Goal: Task Accomplishment & Management: Manage account settings

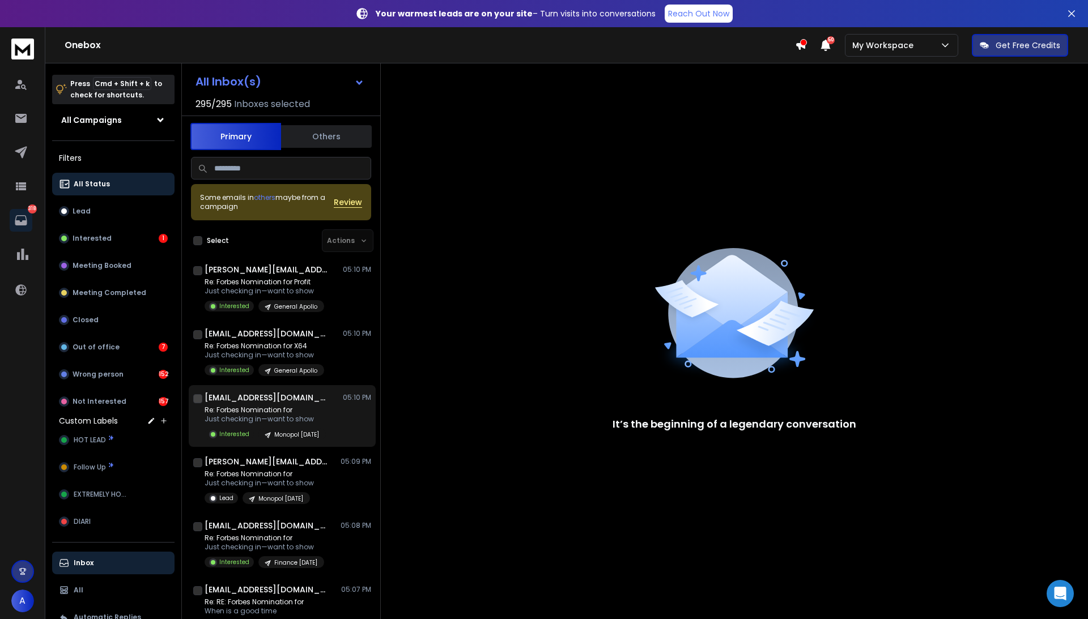
scroll to position [73, 0]
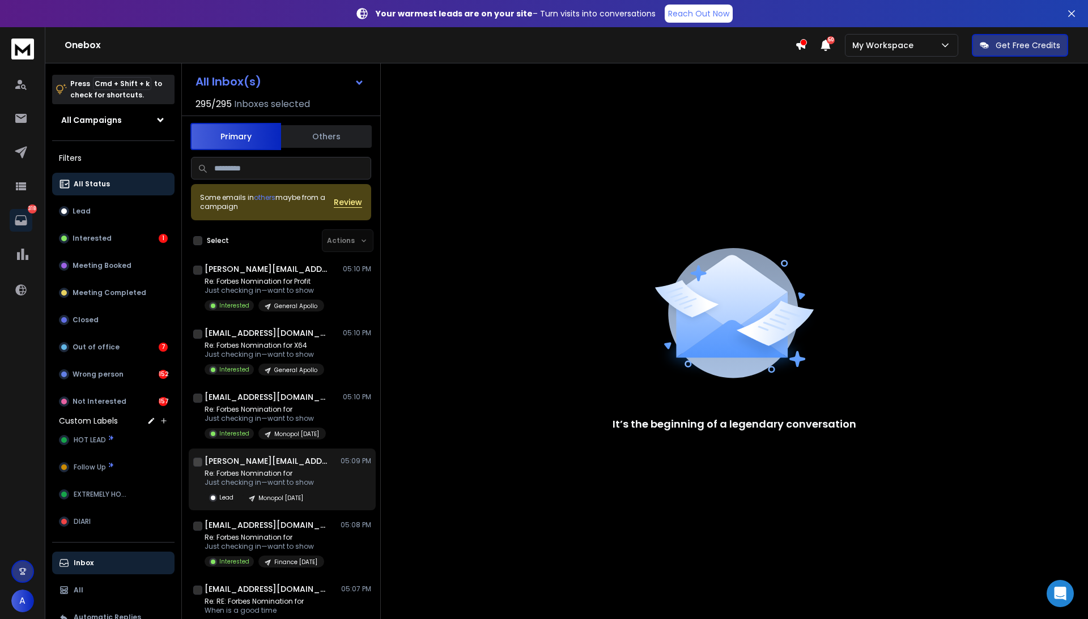
click at [295, 496] on div "Monopol [DATE]" at bounding box center [275, 498] width 67 height 12
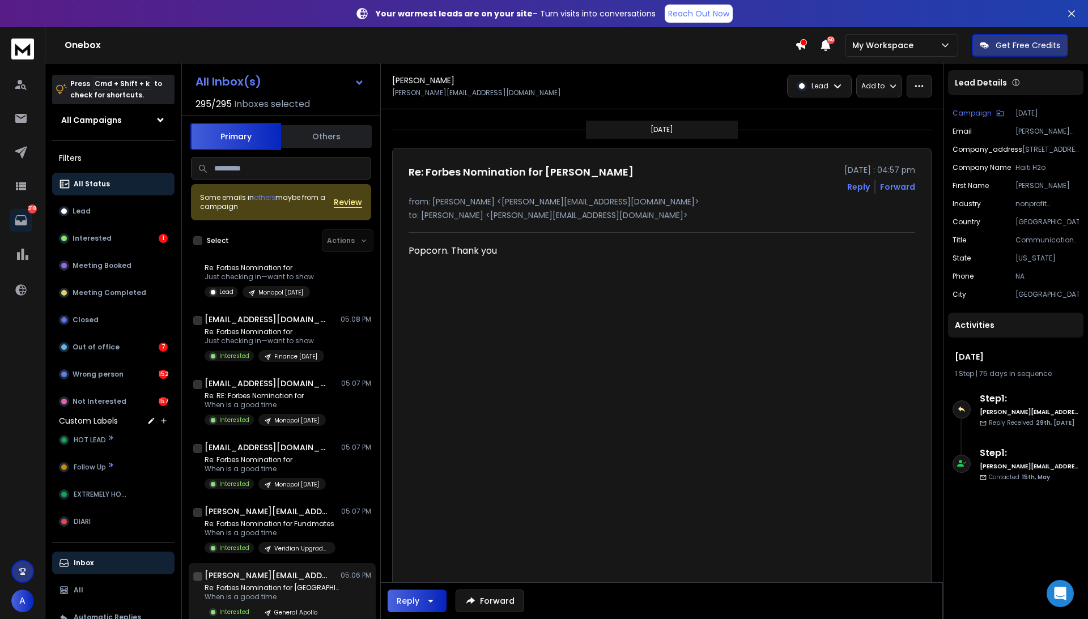
scroll to position [483, 0]
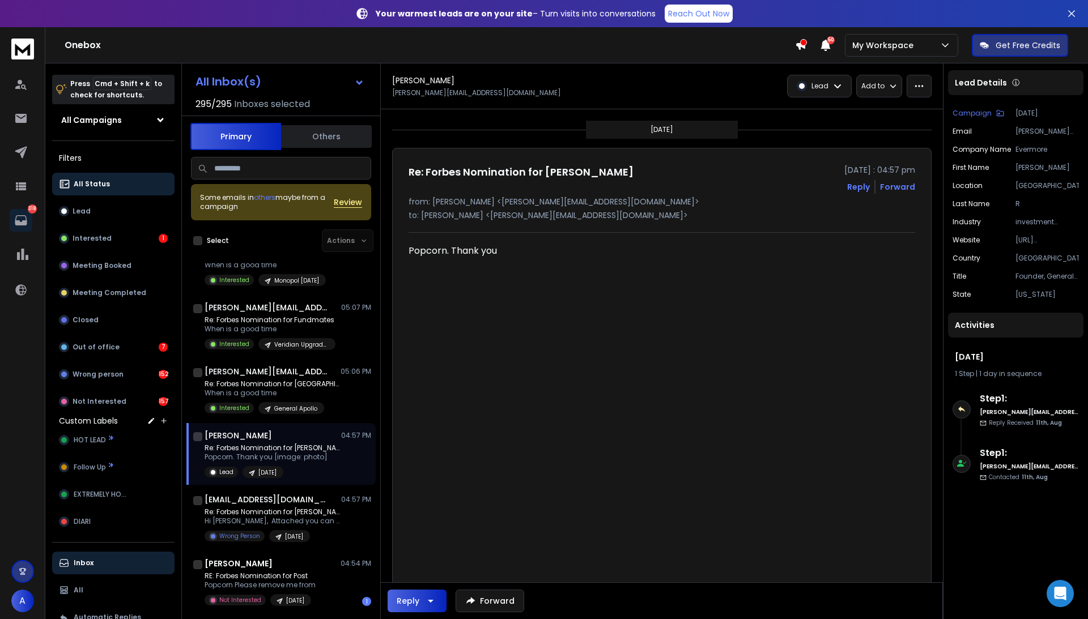
click at [337, 138] on button "Others" at bounding box center [326, 136] width 91 height 25
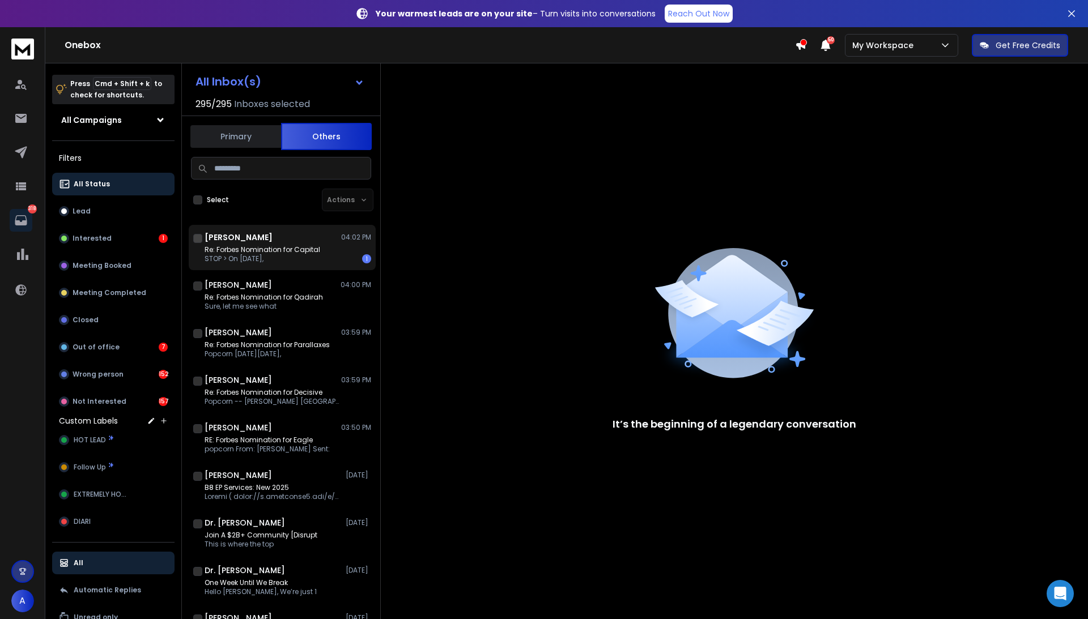
click at [313, 237] on div "[PERSON_NAME] 04:02 PM" at bounding box center [288, 237] width 167 height 11
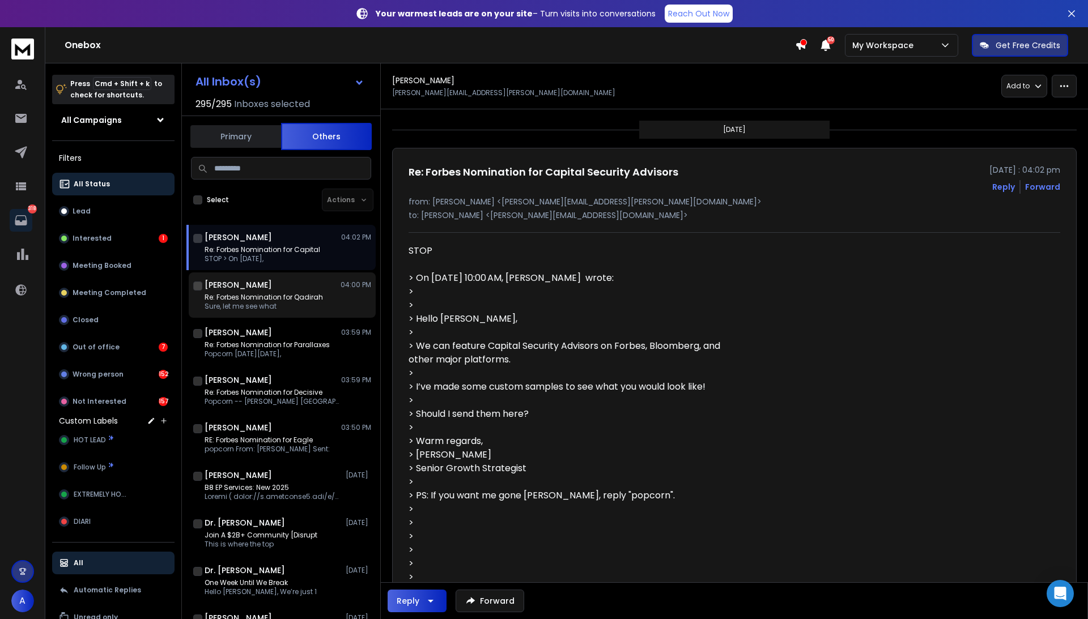
click at [250, 298] on p "Re: Forbes Nomination for Qadirah" at bounding box center [264, 297] width 118 height 9
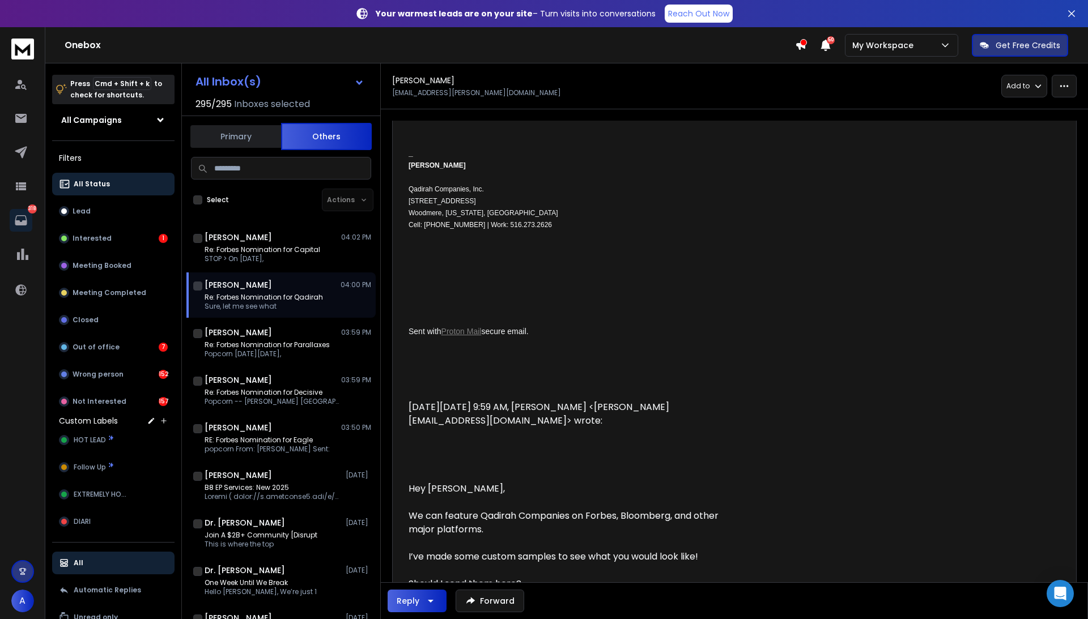
scroll to position [182, 0]
click at [240, 121] on div "All Inbox(s) 295 / 295 Inboxes selected Primary Others Select Actions [PERSON_N…" at bounding box center [281, 372] width 198 height 619
click at [236, 138] on button "Primary" at bounding box center [235, 136] width 91 height 25
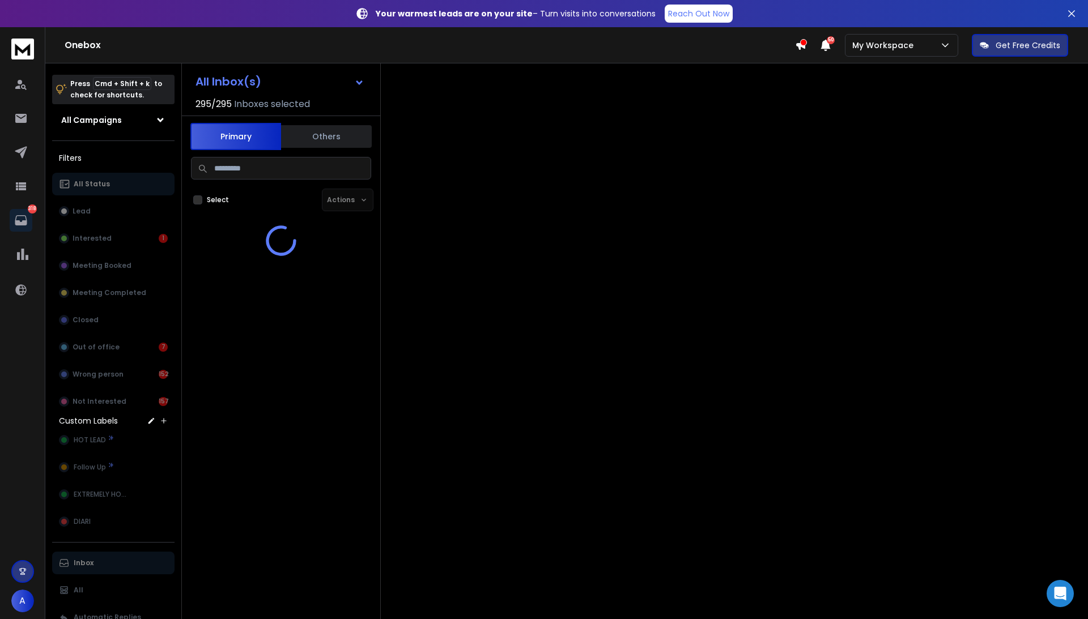
scroll to position [0, 0]
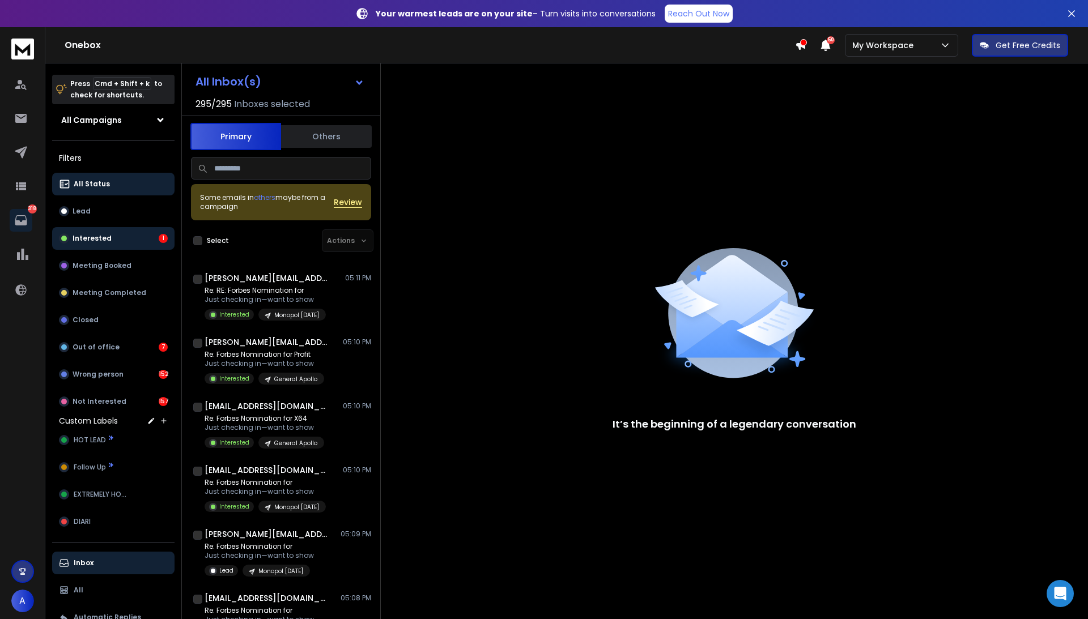
click at [137, 229] on button "Interested 1" at bounding box center [113, 238] width 122 height 23
click at [29, 152] on link at bounding box center [21, 152] width 23 height 23
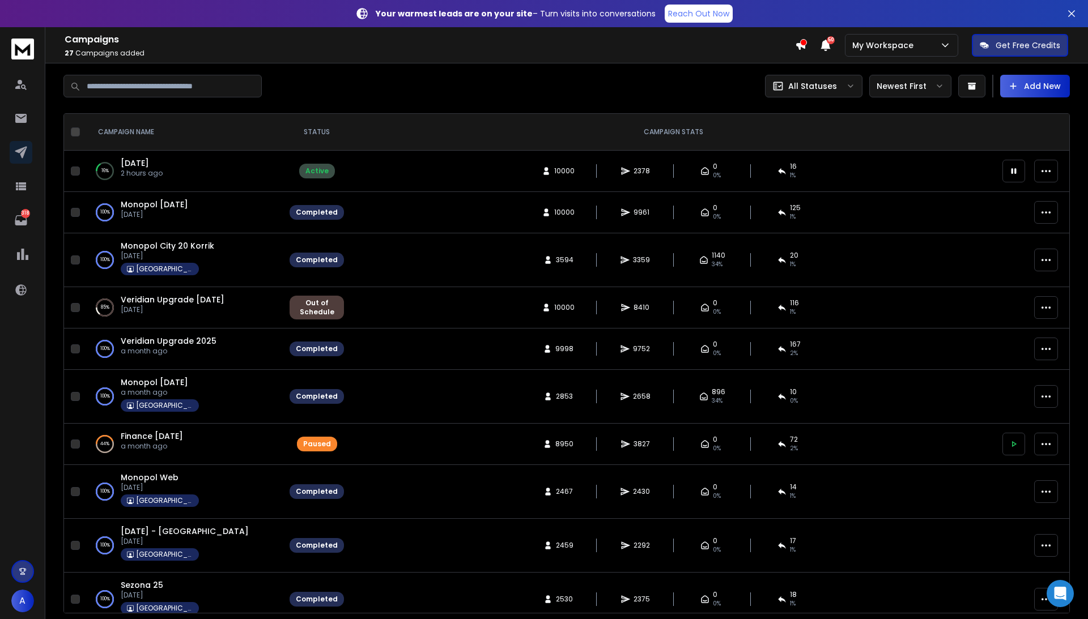
click at [212, 173] on div "16 % [DATE] 2 hours ago" at bounding box center [184, 170] width 176 height 27
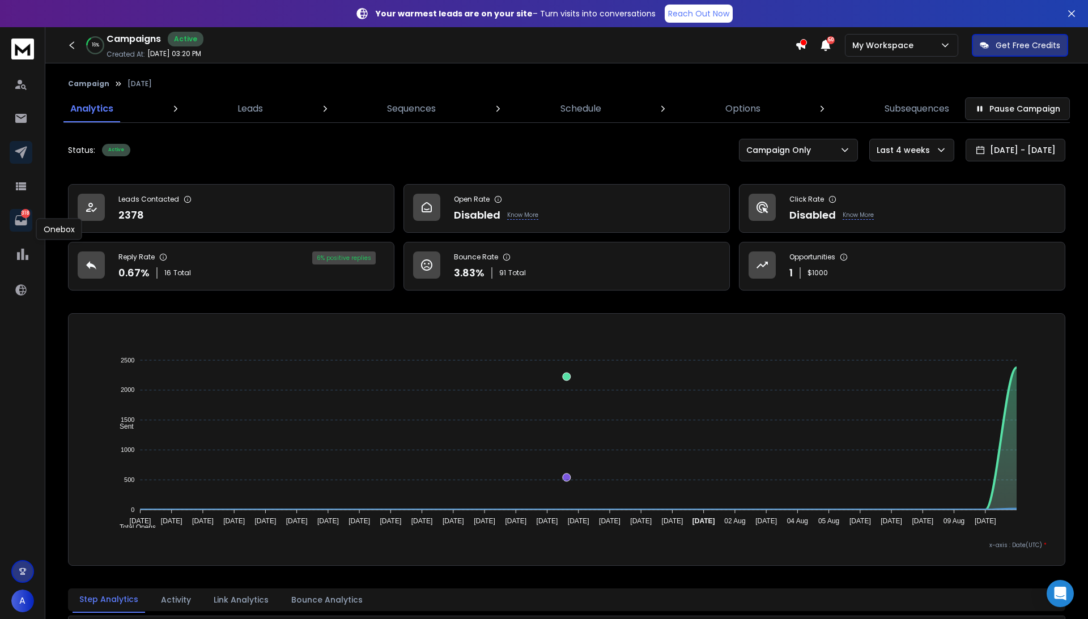
click at [28, 218] on p "318" at bounding box center [25, 213] width 9 height 9
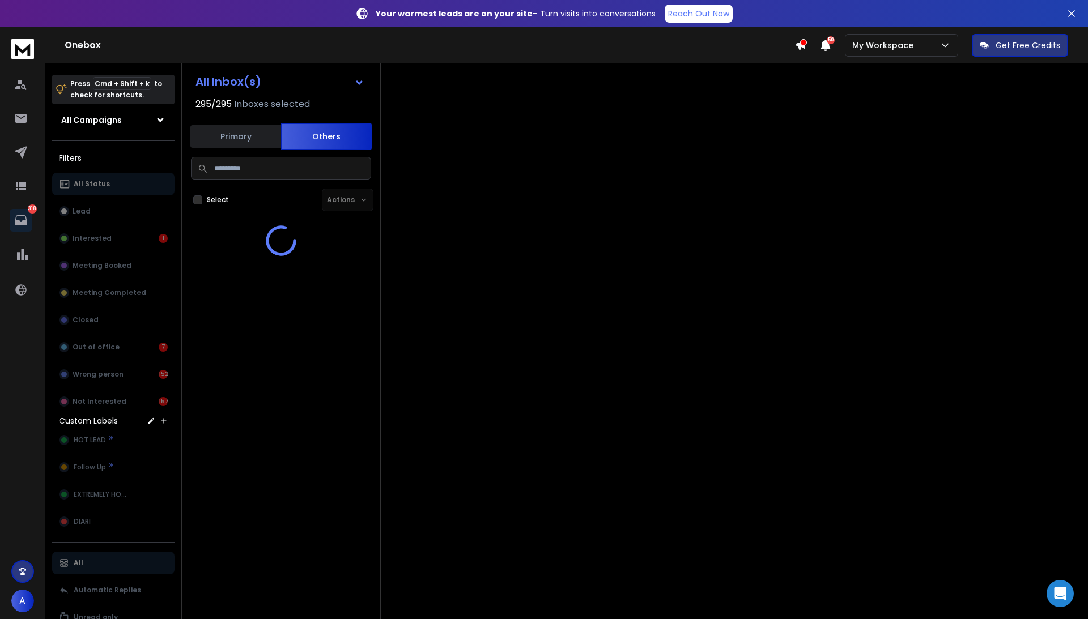
click at [316, 131] on button "Others" at bounding box center [326, 136] width 91 height 27
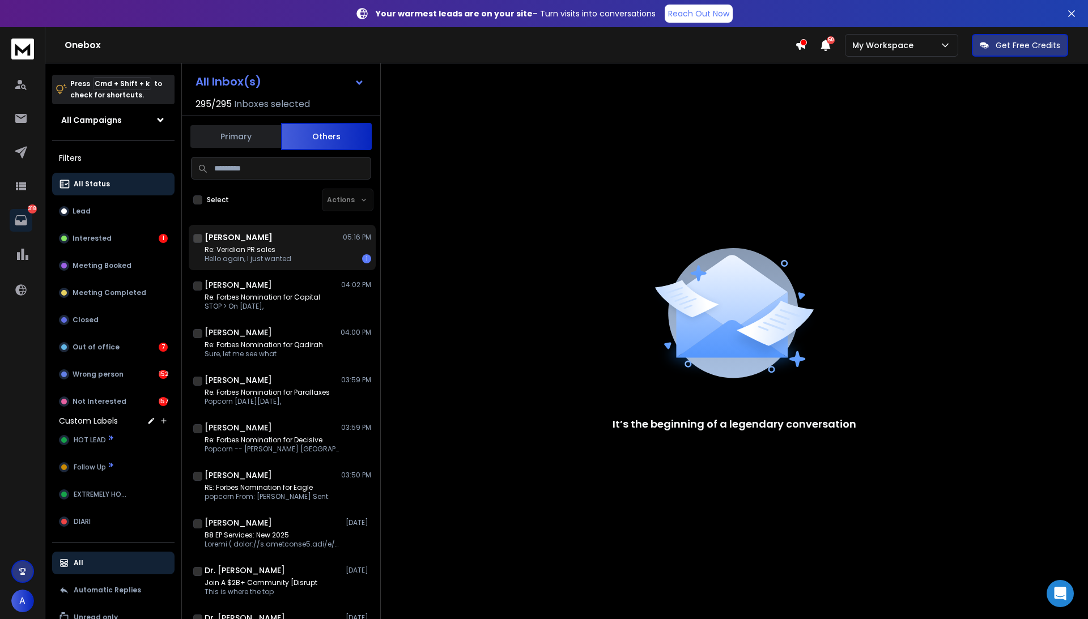
click at [273, 230] on div "[PERSON_NAME] 05:16 PM Re: Veridian PR sales Hello again, I just wanted 1" at bounding box center [282, 247] width 187 height 45
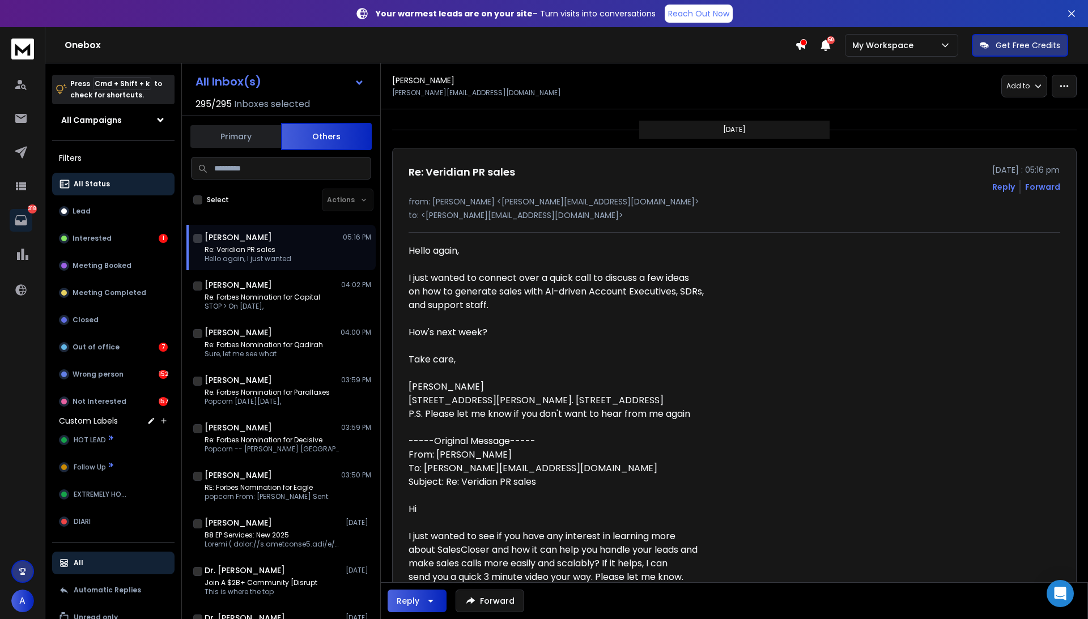
click at [246, 128] on button "Primary" at bounding box center [235, 136] width 91 height 25
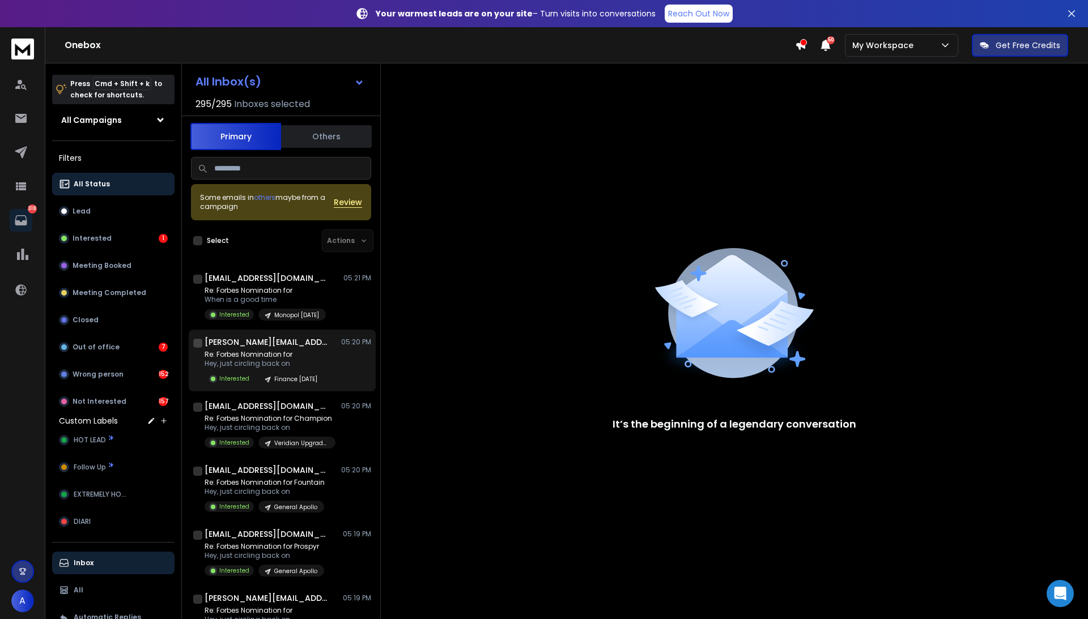
click at [282, 367] on p "Hey, just circling back on" at bounding box center [265, 363] width 120 height 9
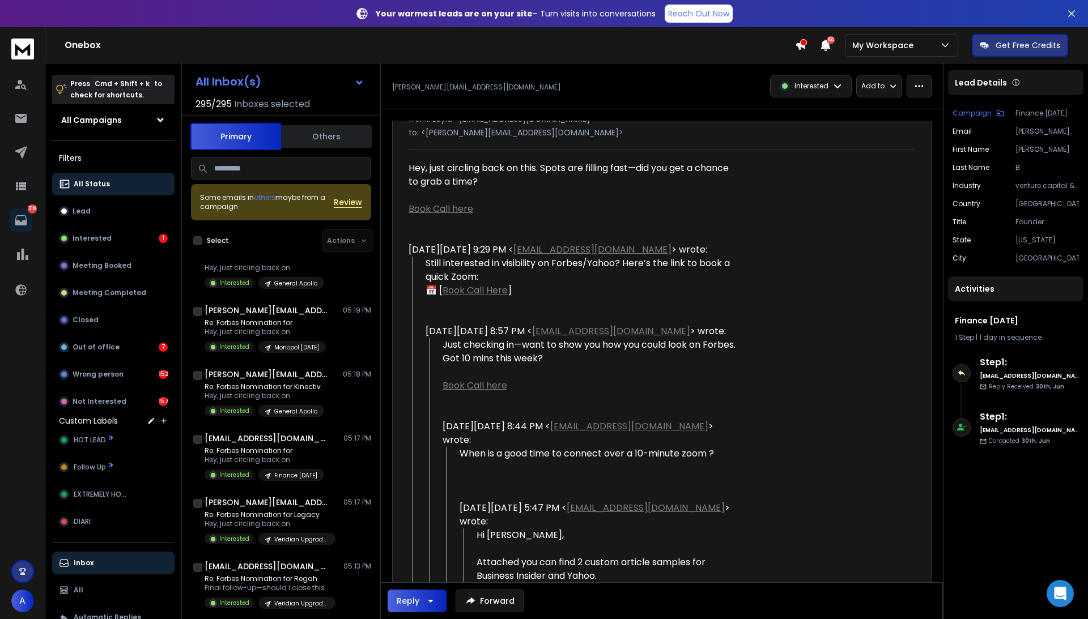
scroll to position [352, 0]
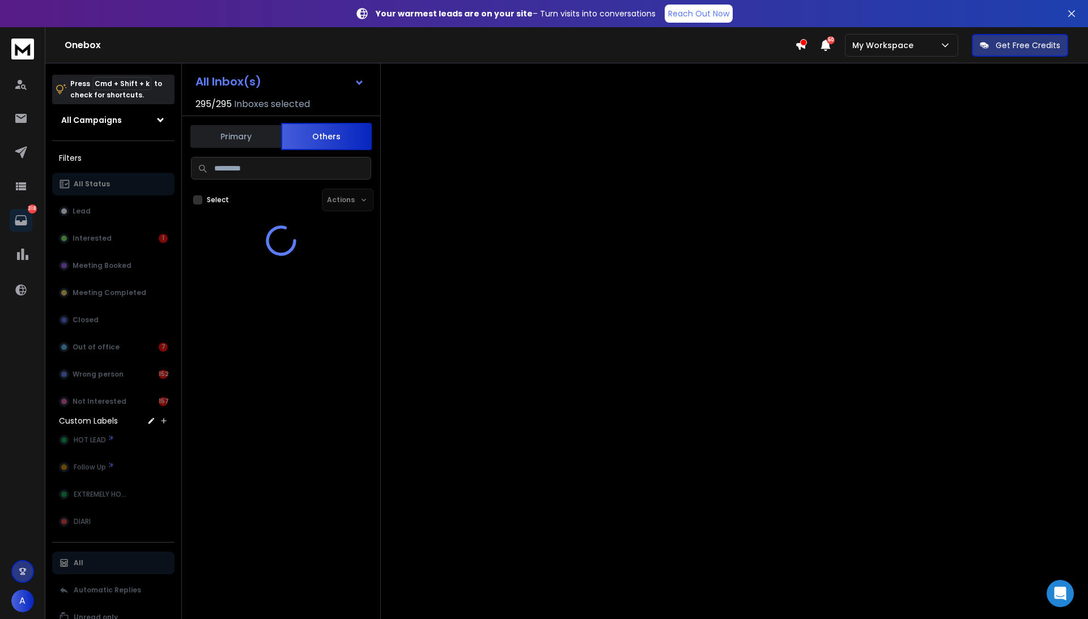
click at [326, 130] on button "Others" at bounding box center [326, 136] width 91 height 27
